Goal: Information Seeking & Learning: Find contact information

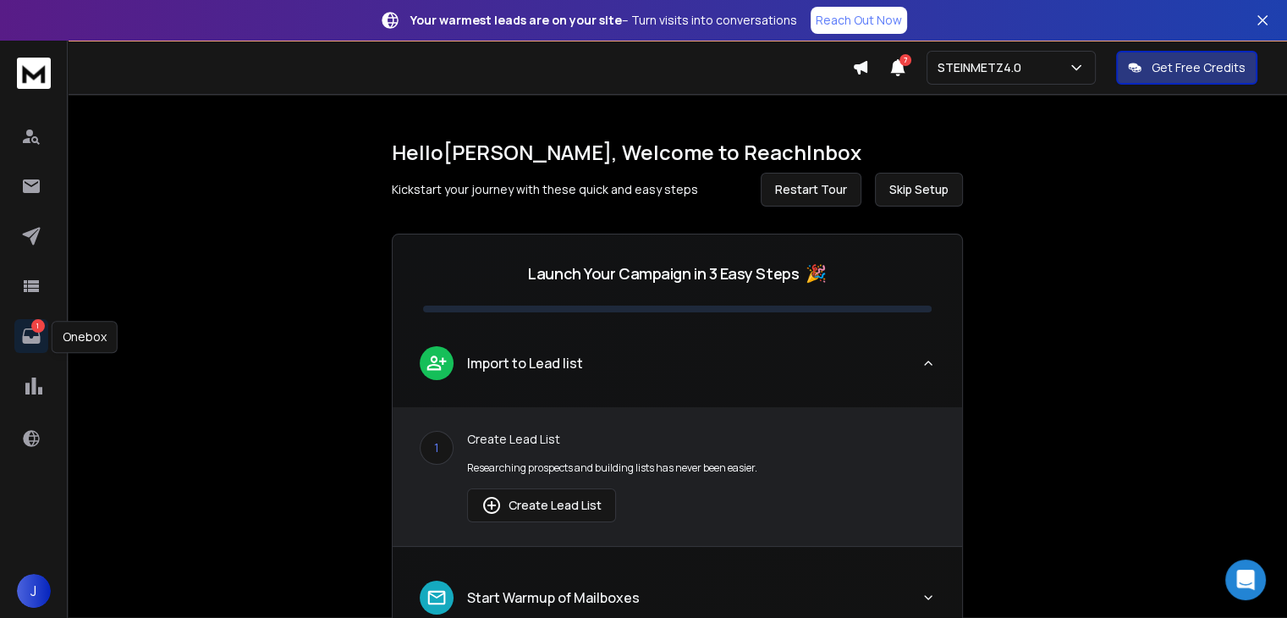
click at [31, 333] on icon at bounding box center [31, 336] width 20 height 20
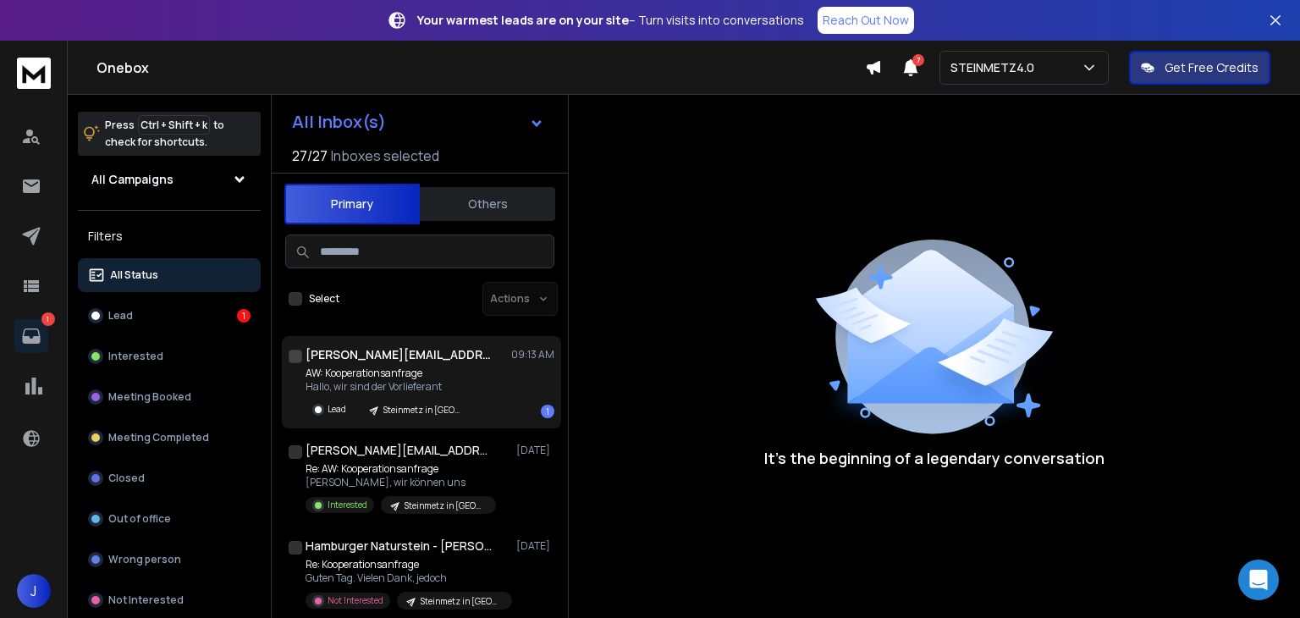
click at [434, 381] on p "Hallo, wir sind der Vorlieferant" at bounding box center [389, 387] width 169 height 14
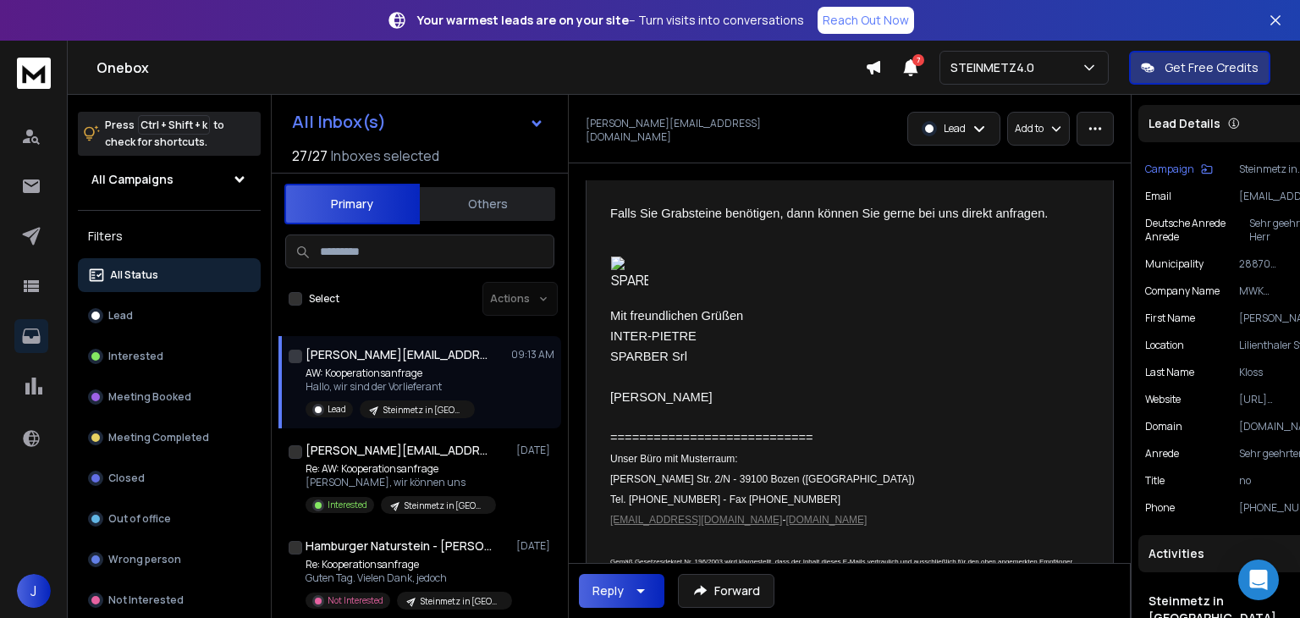
scroll to position [254, 0]
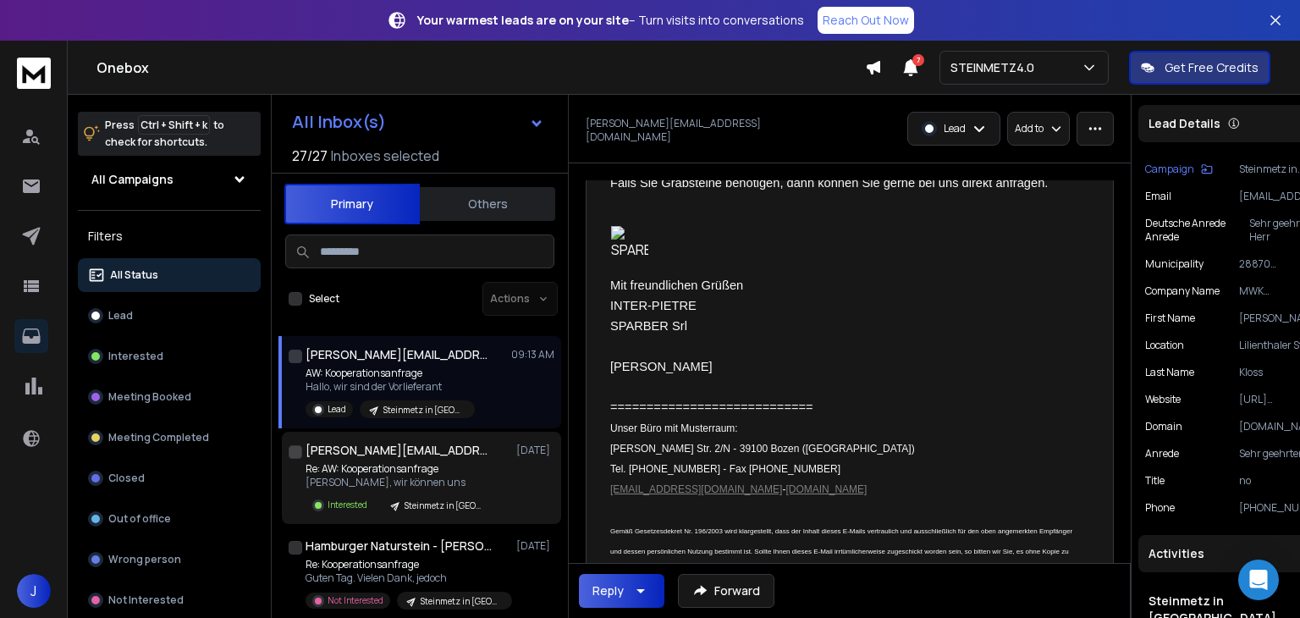
click at [432, 471] on p "Re: AW: Kooperationsanfrage" at bounding box center [400, 469] width 190 height 14
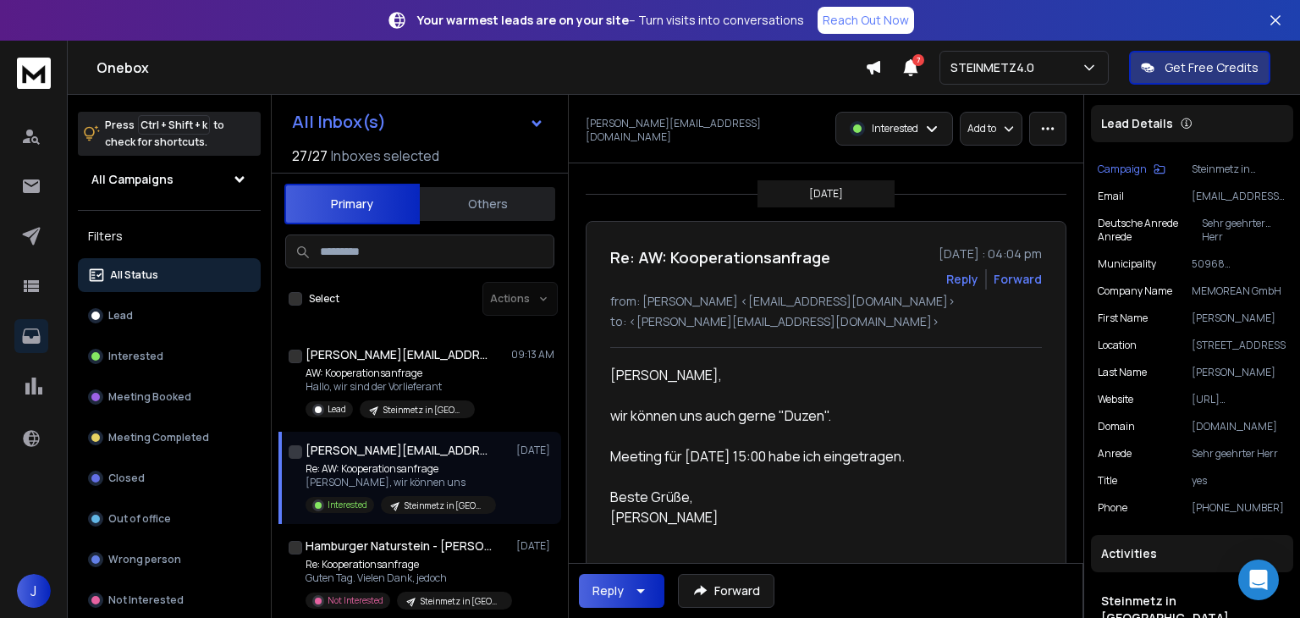
scroll to position [85, 0]
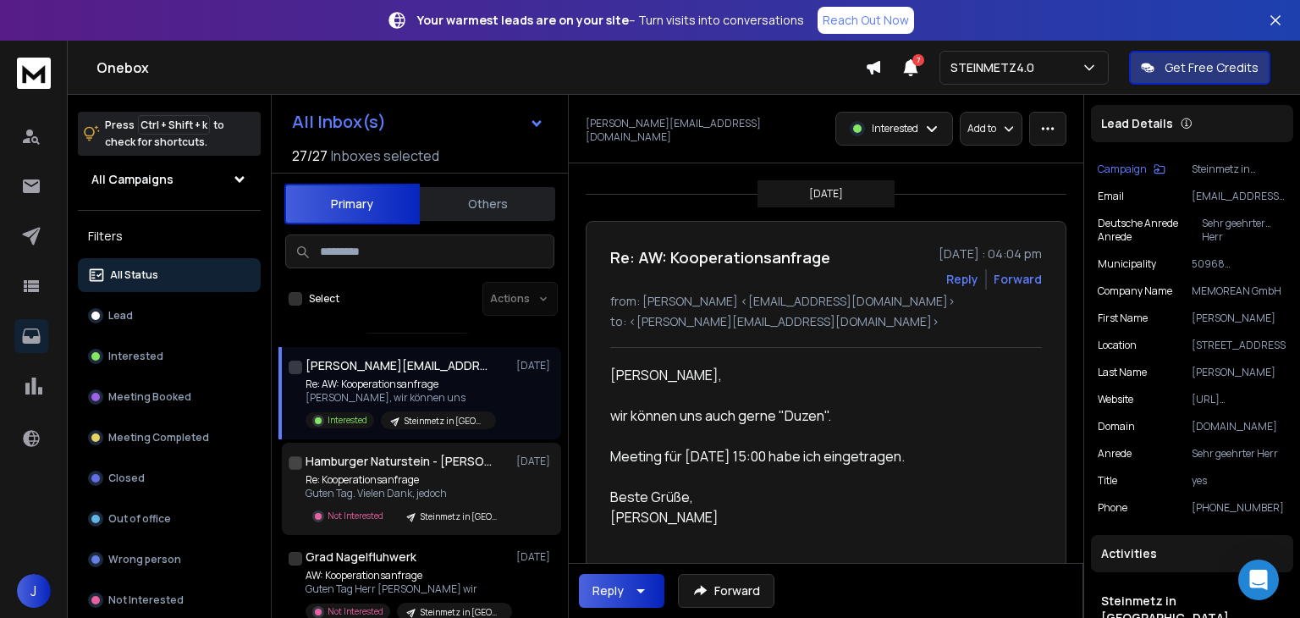
click at [389, 485] on p "Re: Kooperationsanfrage" at bounding box center [406, 480] width 203 height 14
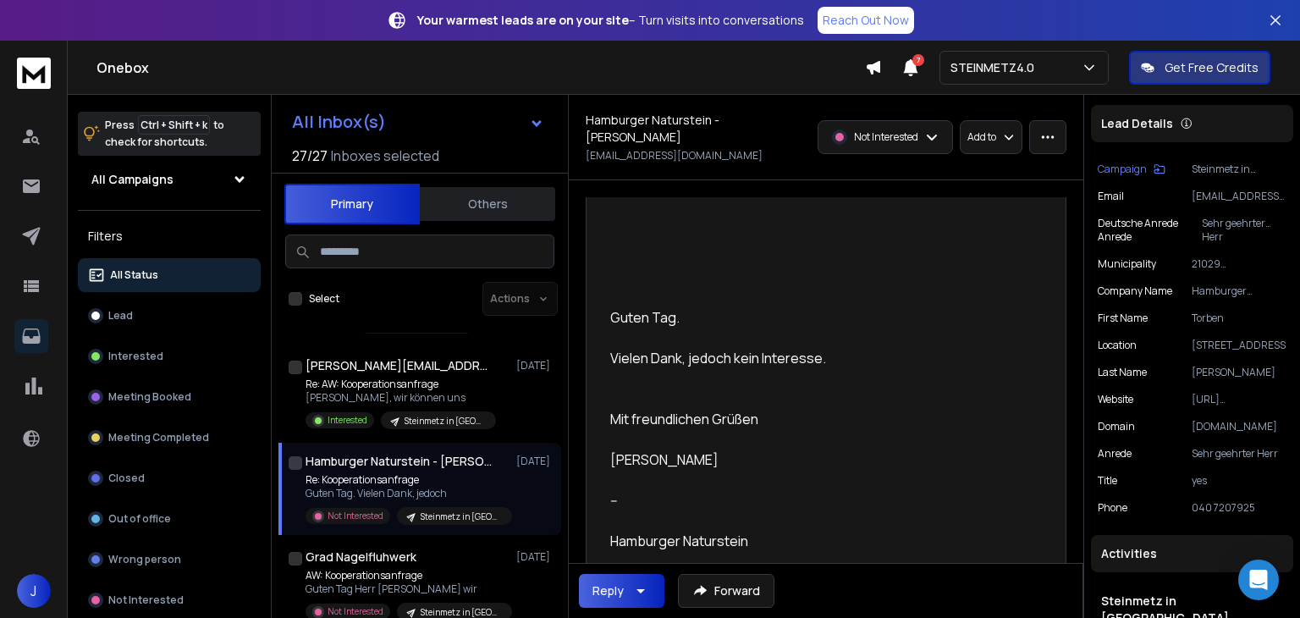
scroll to position [169, 0]
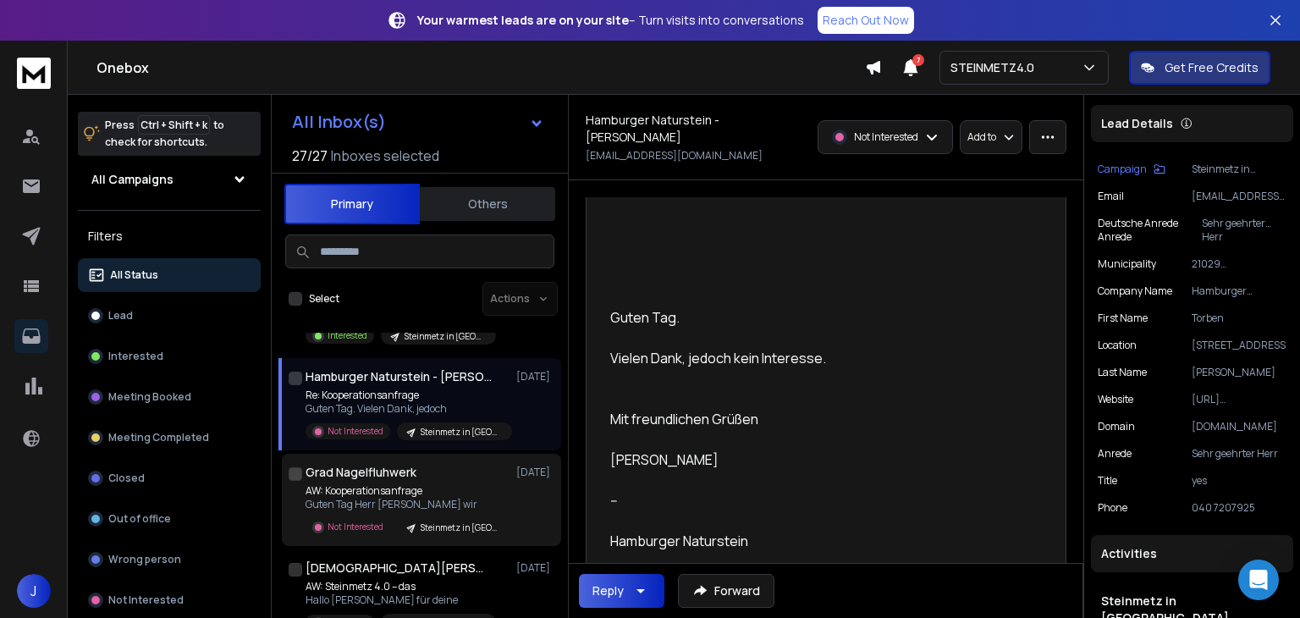
click at [395, 488] on p "AW: Kooperationsanfrage" at bounding box center [406, 491] width 203 height 14
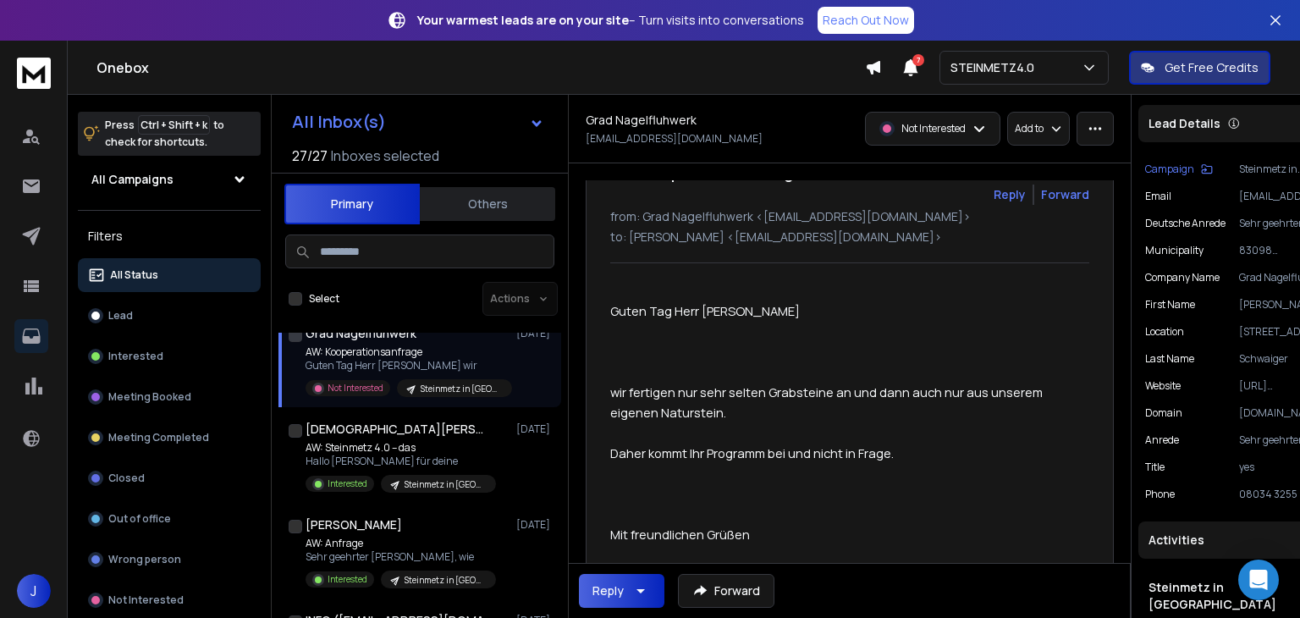
scroll to position [338, 0]
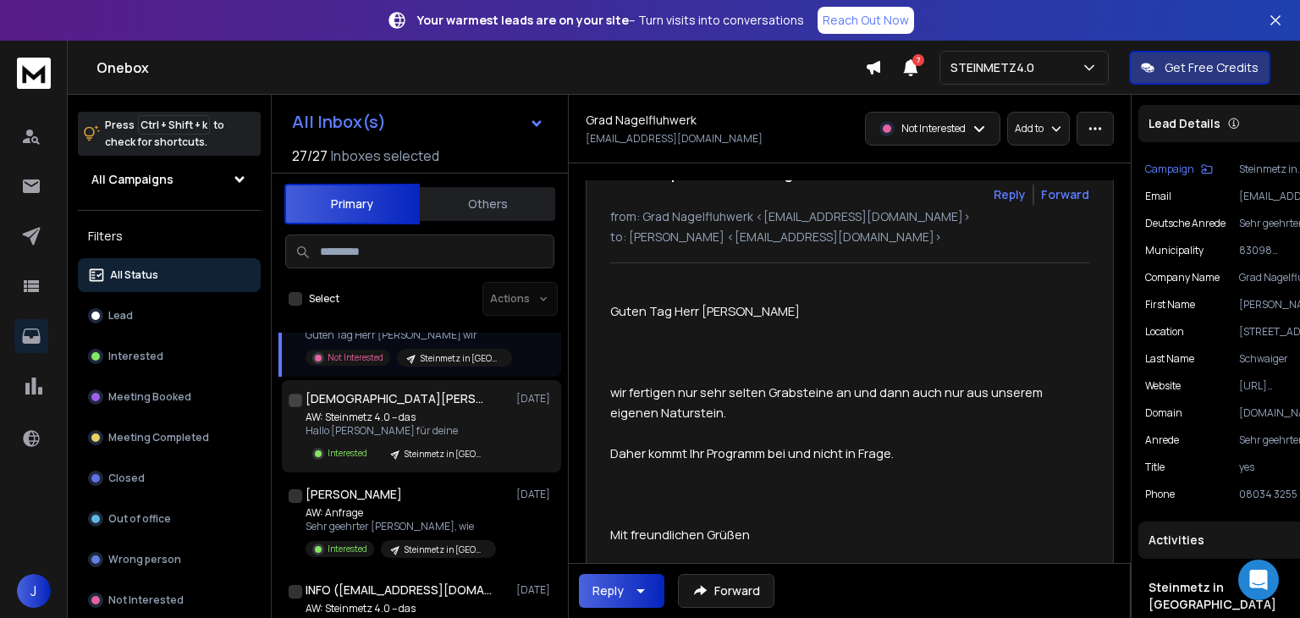
click at [408, 429] on p "Hallo [PERSON_NAME] für deine" at bounding box center [400, 431] width 190 height 14
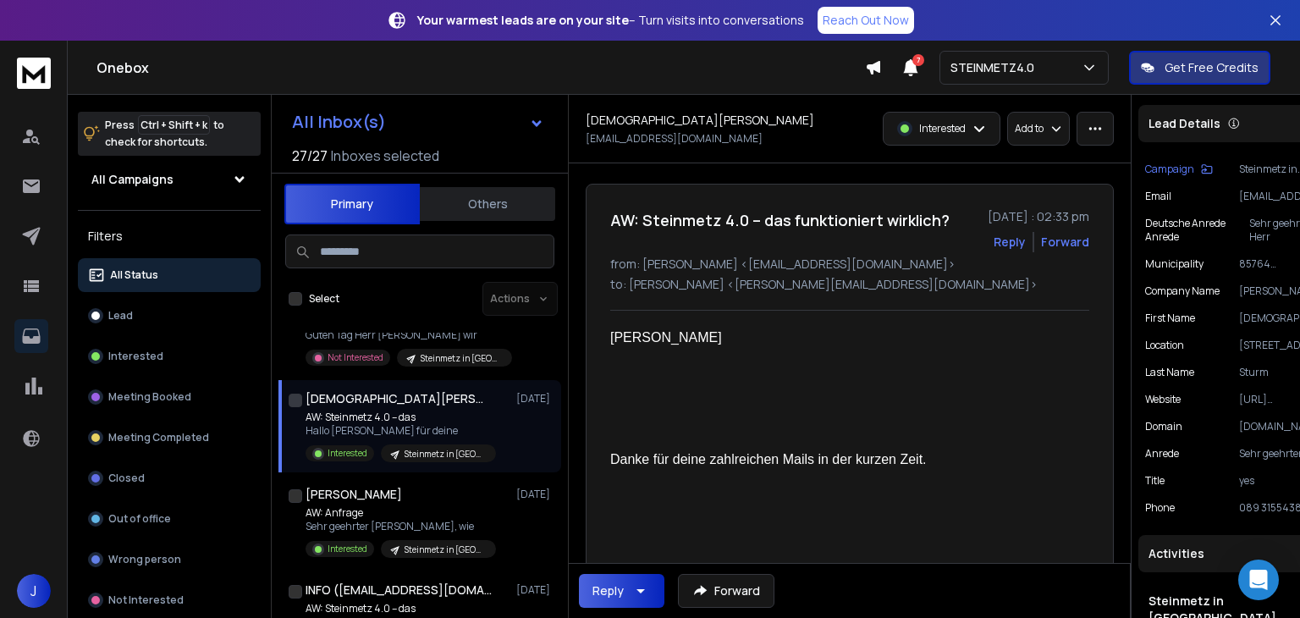
scroll to position [0, 0]
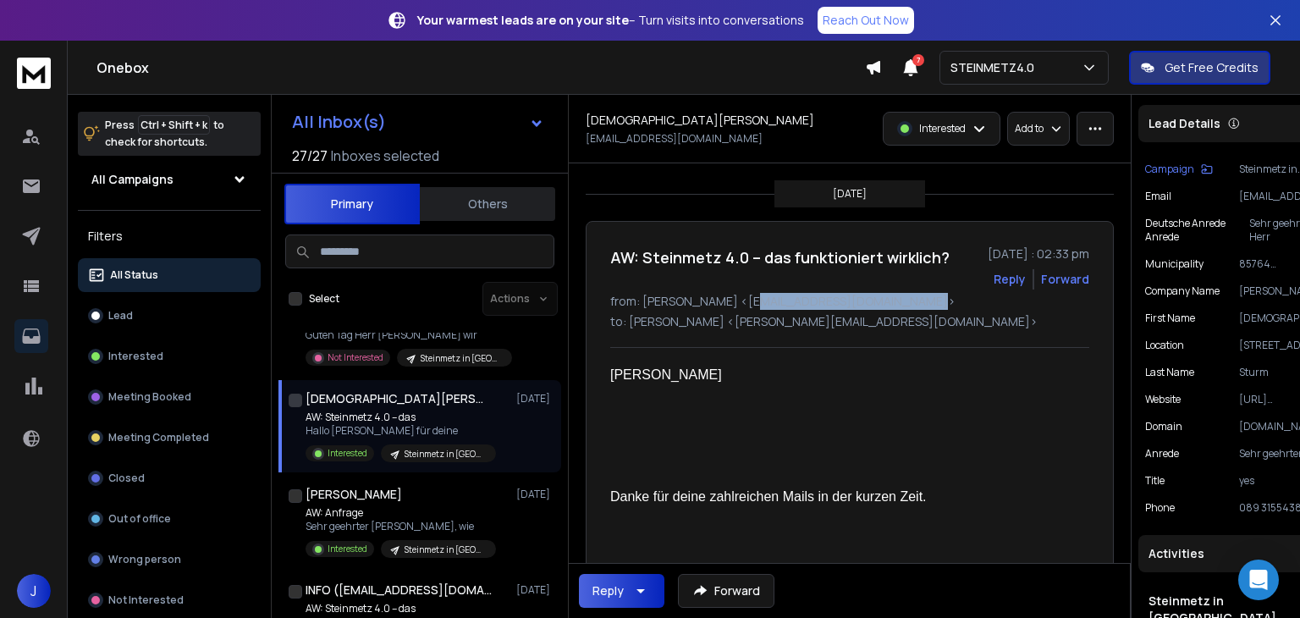
drag, startPoint x: 739, startPoint y: 305, endPoint x: 895, endPoint y: 305, distance: 156.6
click at [895, 305] on p "from: [PERSON_NAME] <[EMAIL_ADDRESS][DOMAIN_NAME]>" at bounding box center [849, 301] width 479 height 17
copy p "[EMAIL_ADDRESS][DOMAIN_NAME]"
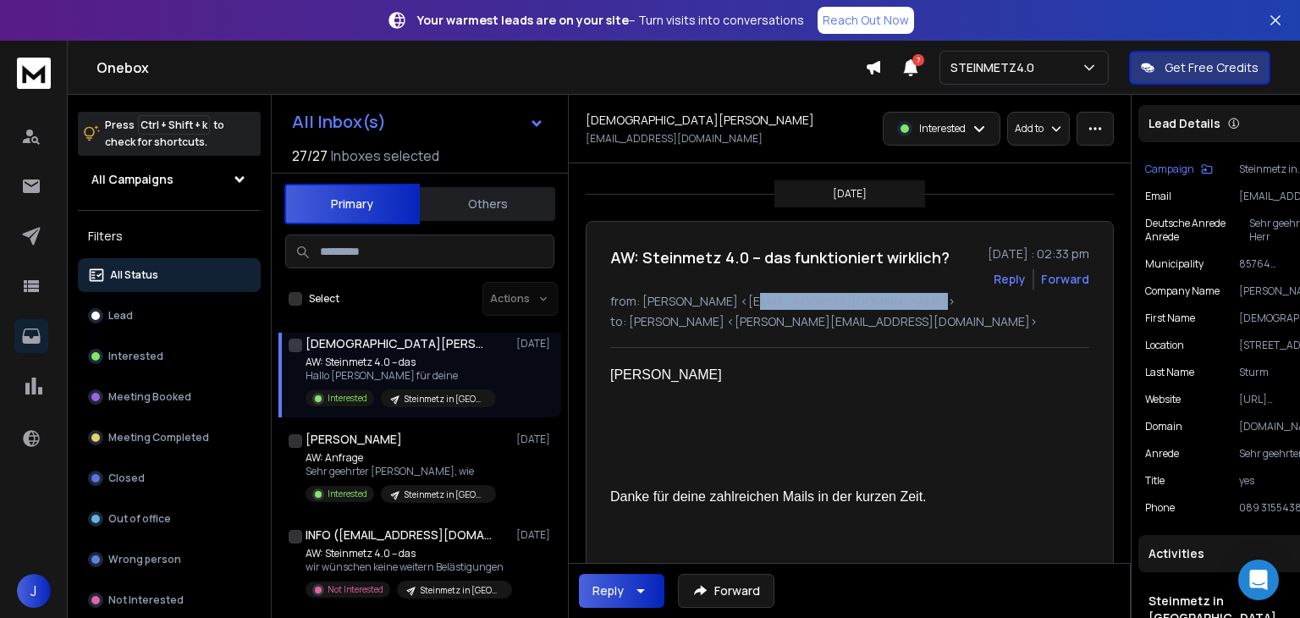
scroll to position [423, 0]
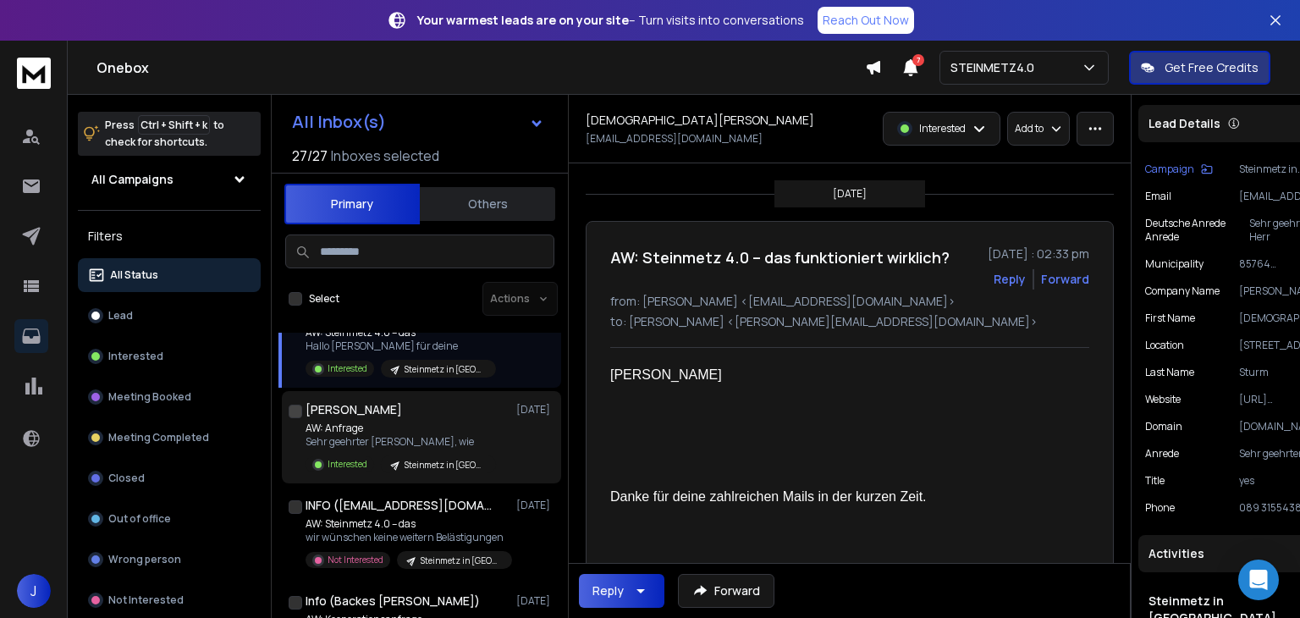
click at [415, 425] on p "AW: Anfrage" at bounding box center [400, 428] width 190 height 14
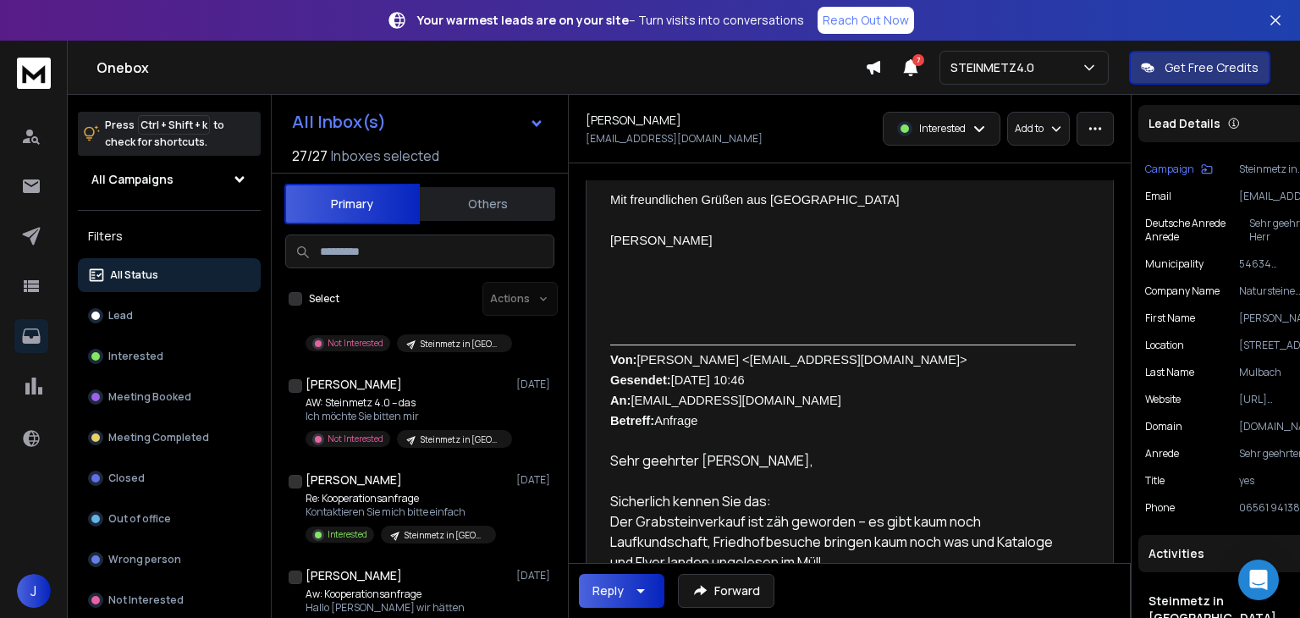
scroll to position [931, 0]
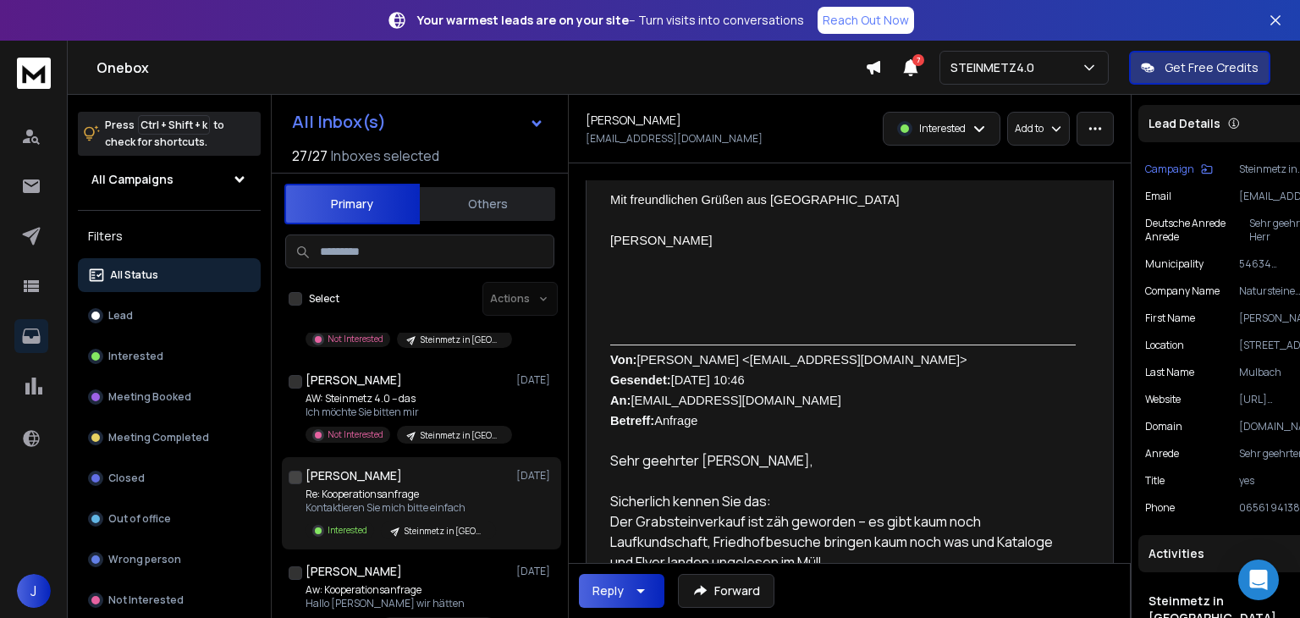
click at [397, 504] on p "Kontaktieren Sie mich bitte einfach" at bounding box center [400, 508] width 190 height 14
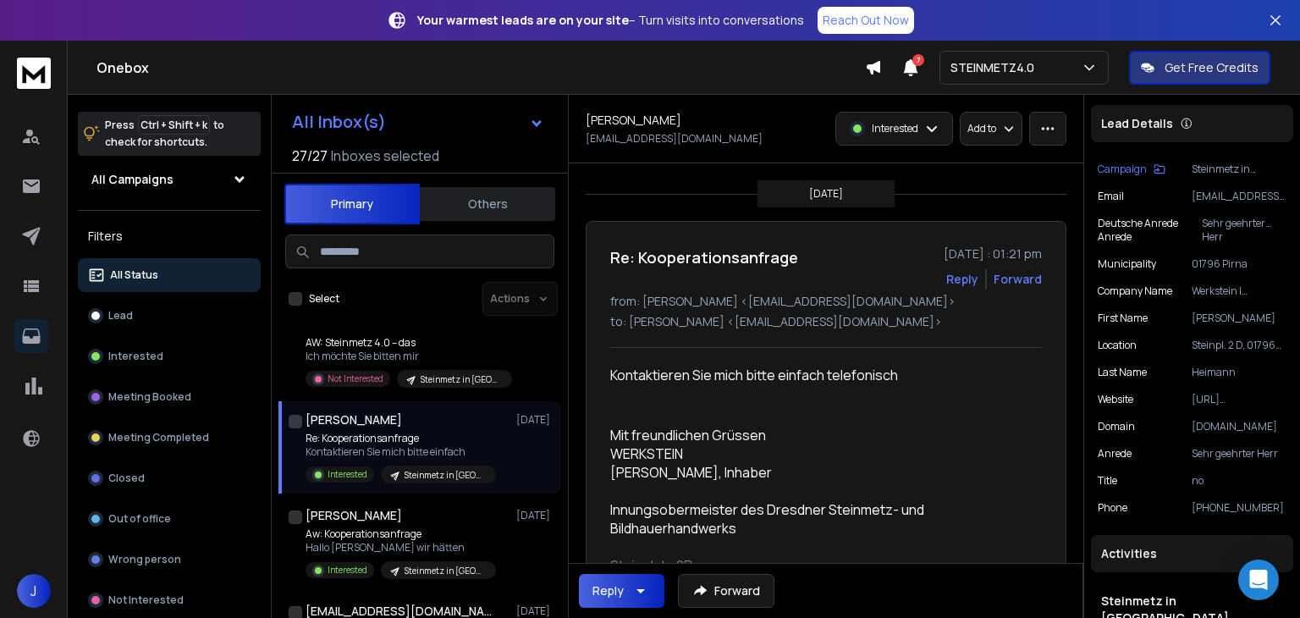
scroll to position [1015, 0]
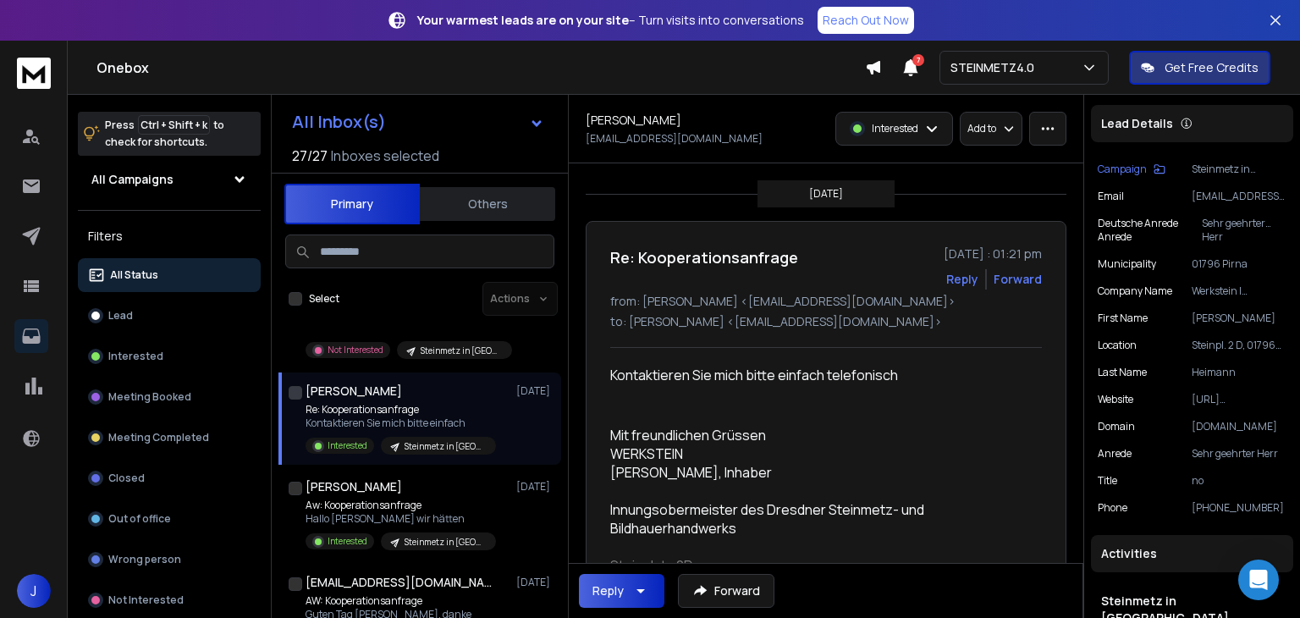
click at [397, 504] on p "Aw: Kooperationsanfrage" at bounding box center [400, 505] width 190 height 14
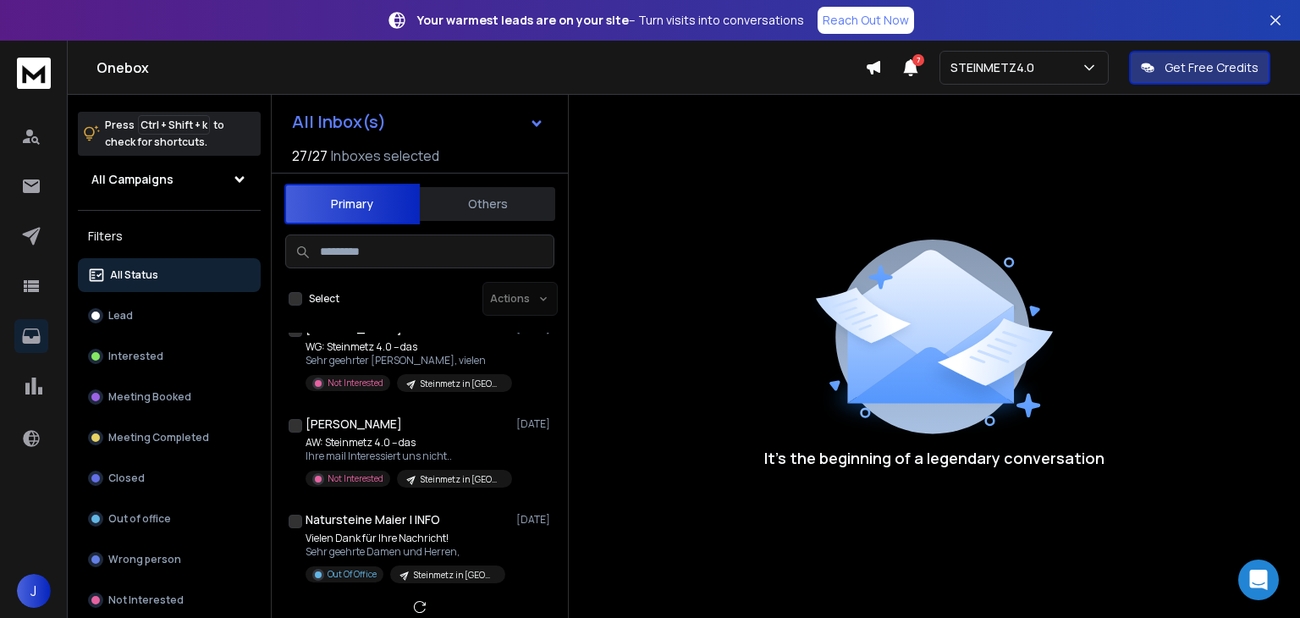
scroll to position [1635, 0]
